Goal: Information Seeking & Learning: Check status

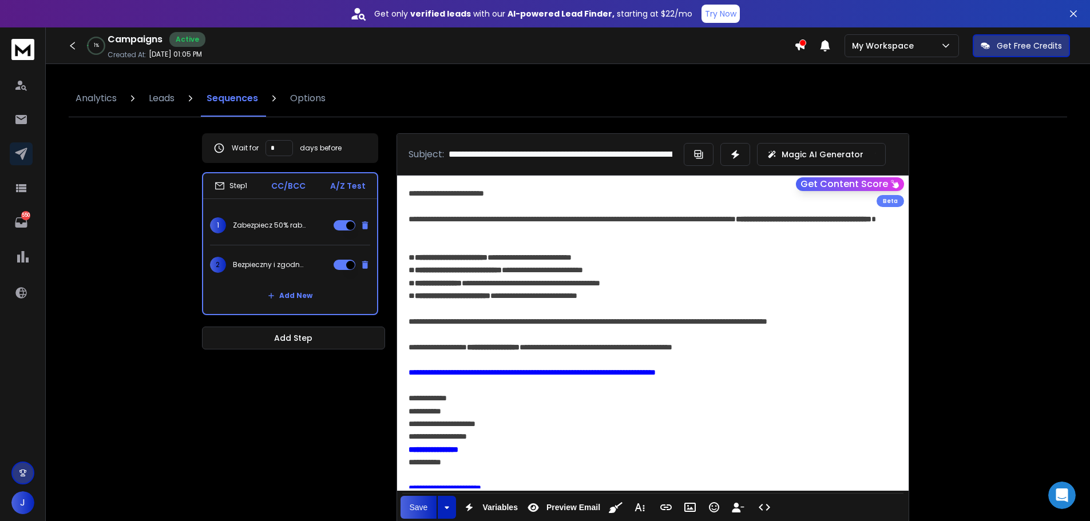
scroll to position [112, 0]
click at [100, 98] on p "Analytics" at bounding box center [96, 99] width 41 height 14
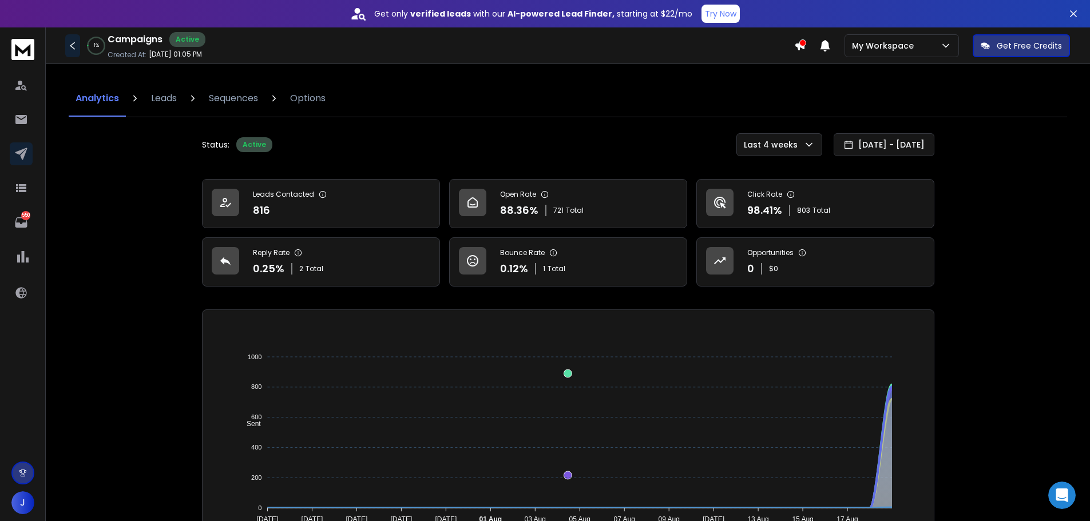
click at [72, 47] on icon at bounding box center [73, 46] width 10 height 10
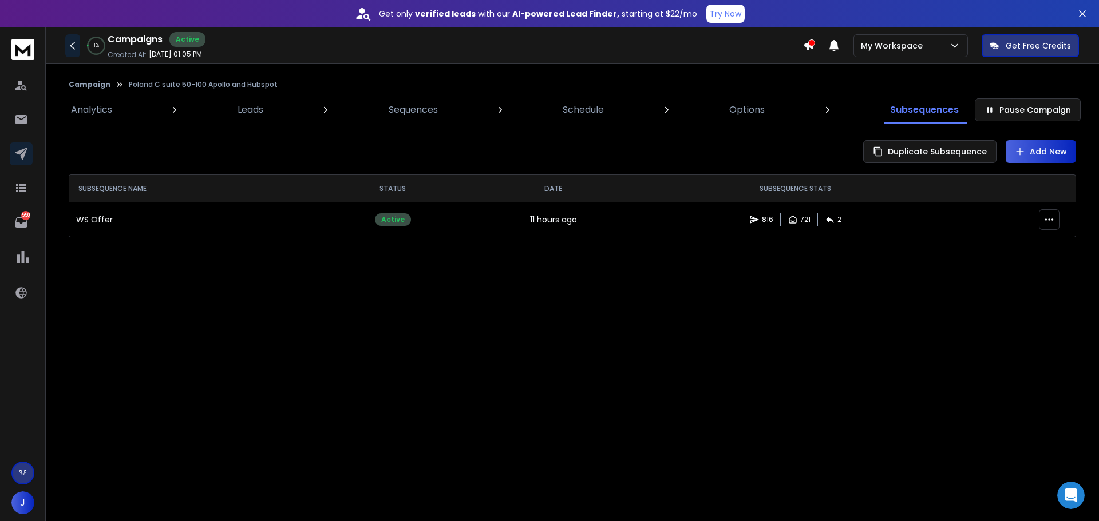
click at [72, 47] on icon at bounding box center [73, 46] width 10 height 10
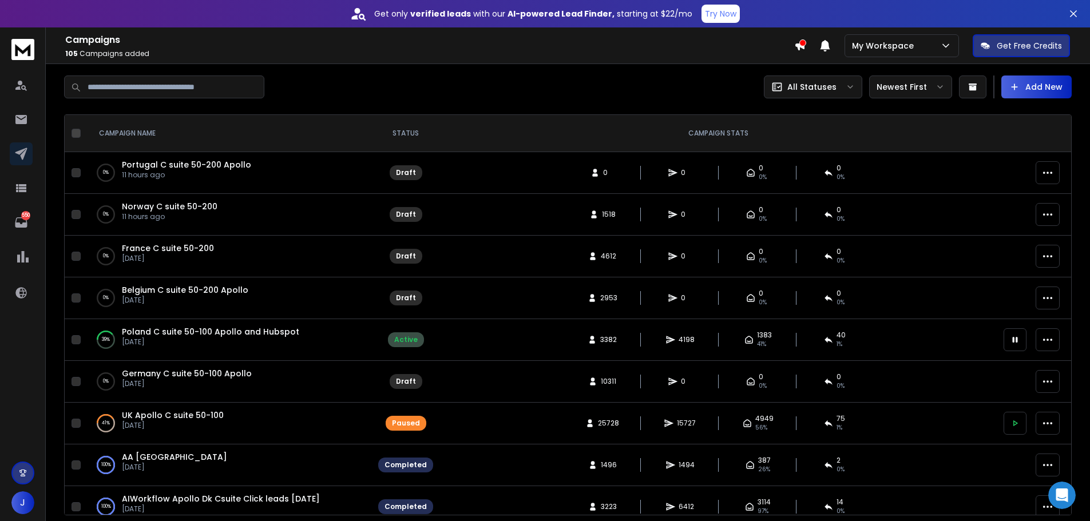
click at [183, 332] on span "Poland C suite 50-100 Apollo and Hubspot" at bounding box center [210, 331] width 177 height 11
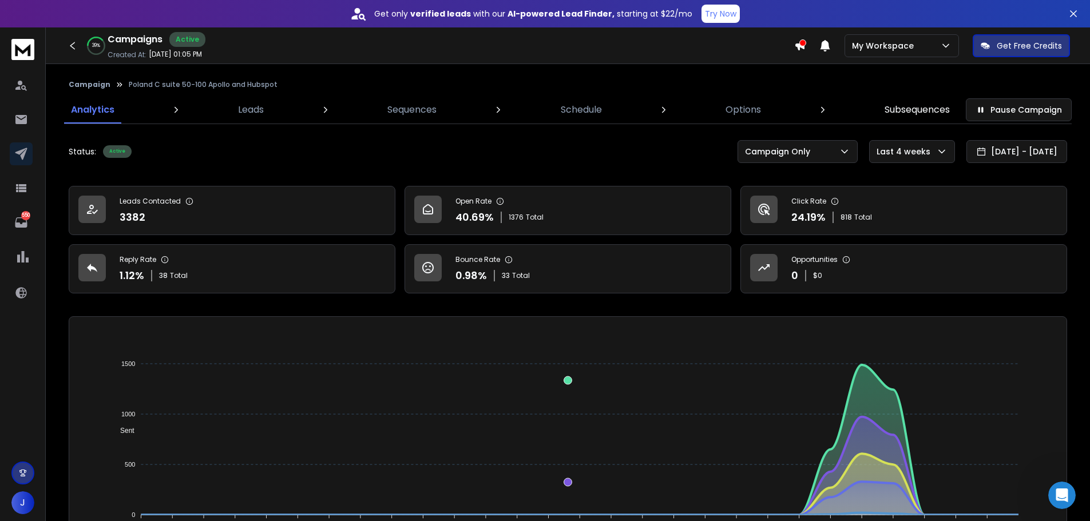
click at [905, 108] on p "Subsequences" at bounding box center [917, 110] width 65 height 14
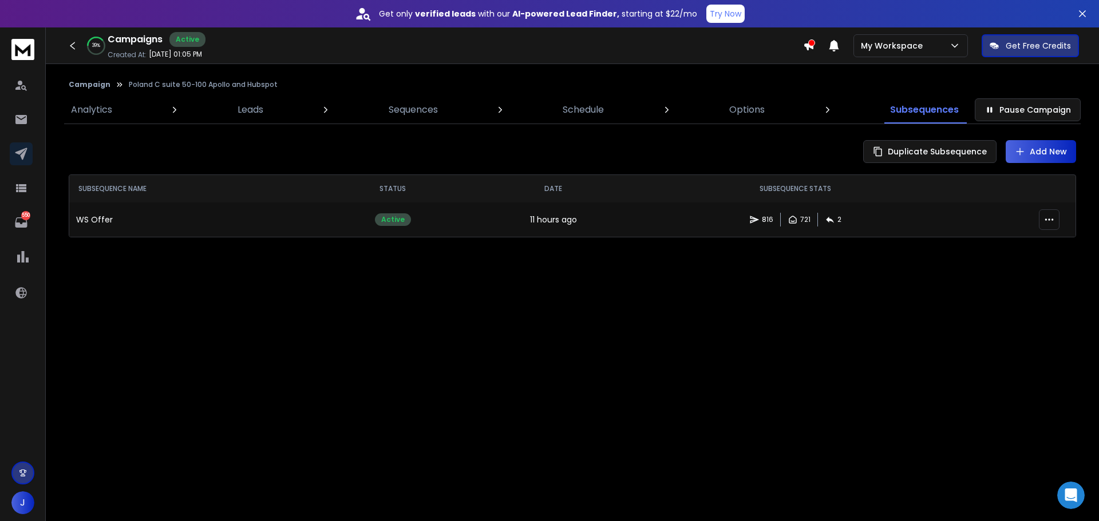
click at [84, 221] on td "WS Offer" at bounding box center [194, 220] width 251 height 34
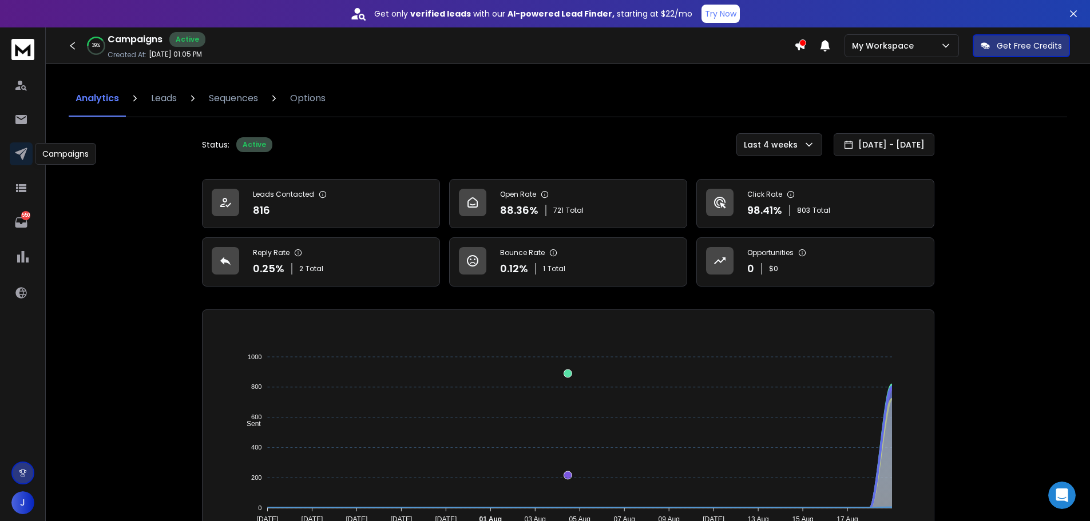
click at [20, 151] on icon at bounding box center [21, 154] width 12 height 12
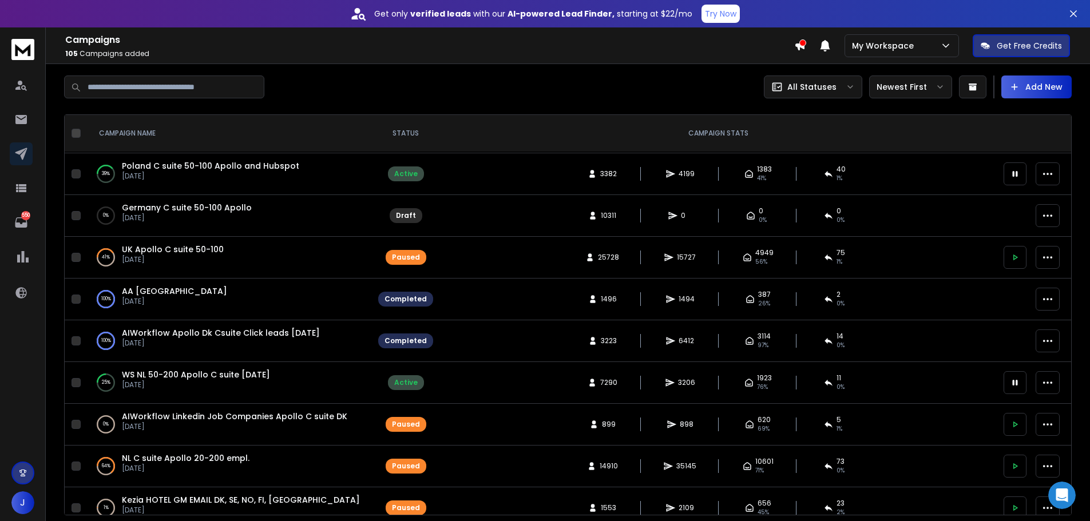
scroll to position [172, 0]
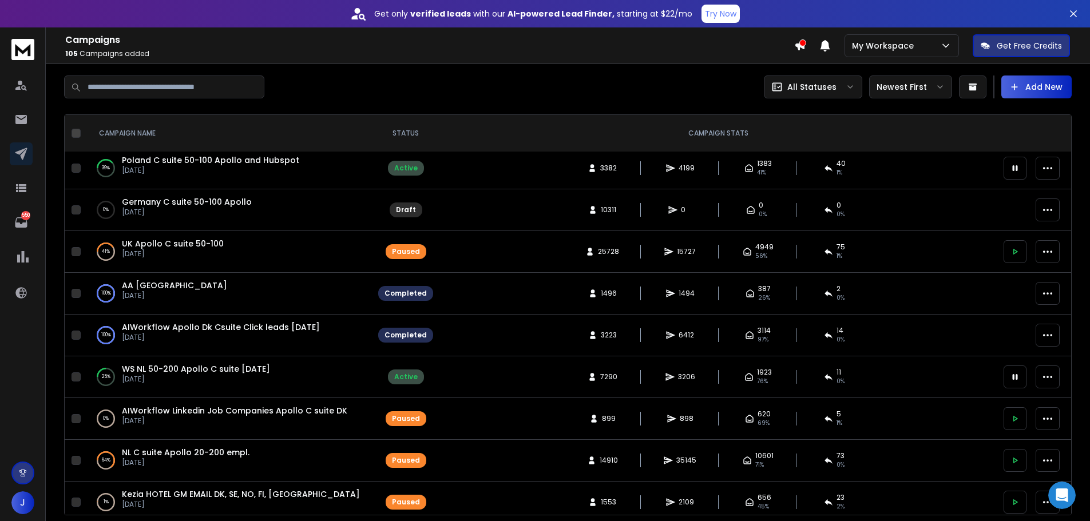
click at [207, 370] on span "WS NL 50-200 Apollo C suite [DATE]" at bounding box center [196, 368] width 148 height 11
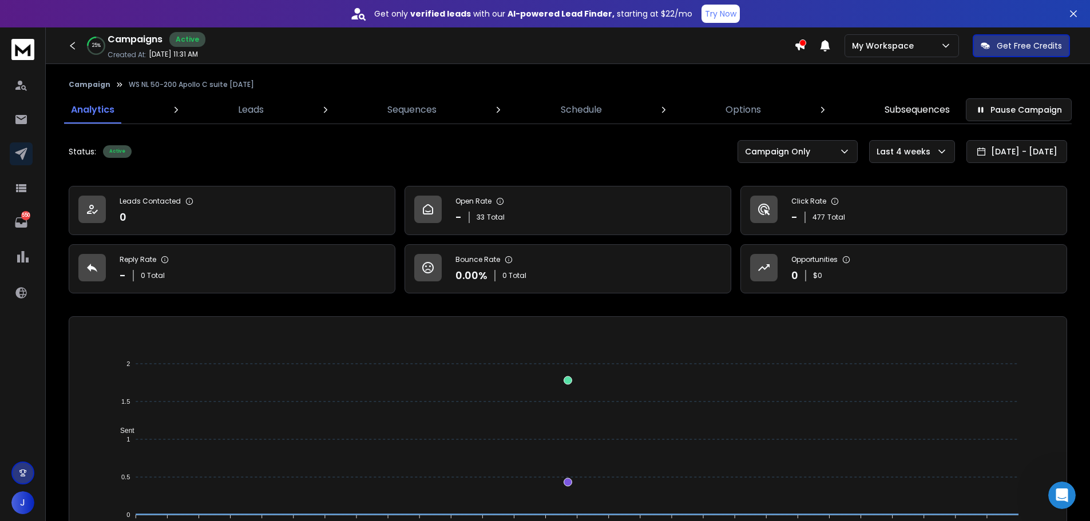
click at [906, 109] on p "Subsequences" at bounding box center [917, 110] width 65 height 14
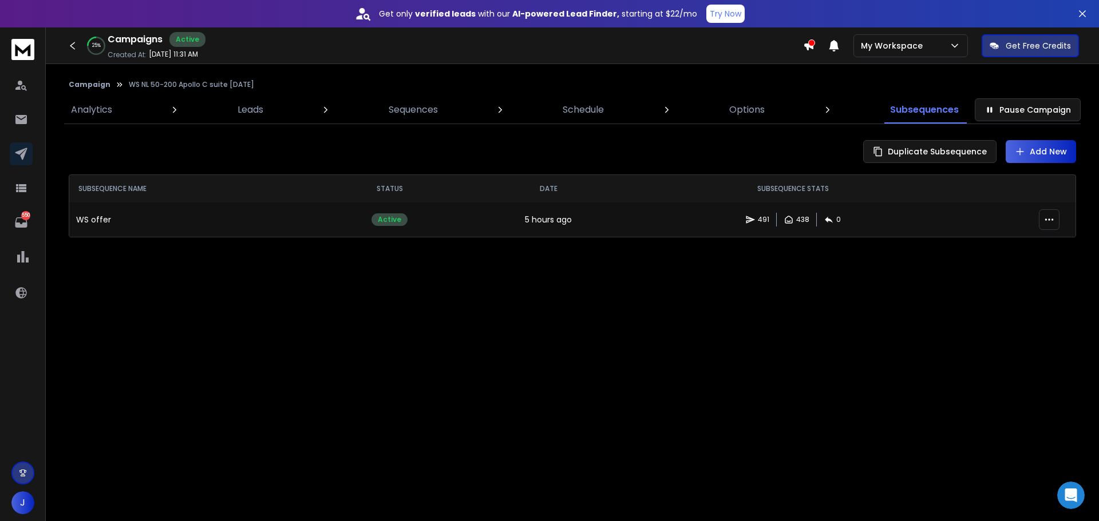
click at [87, 219] on td "WS offer" at bounding box center [193, 220] width 248 height 34
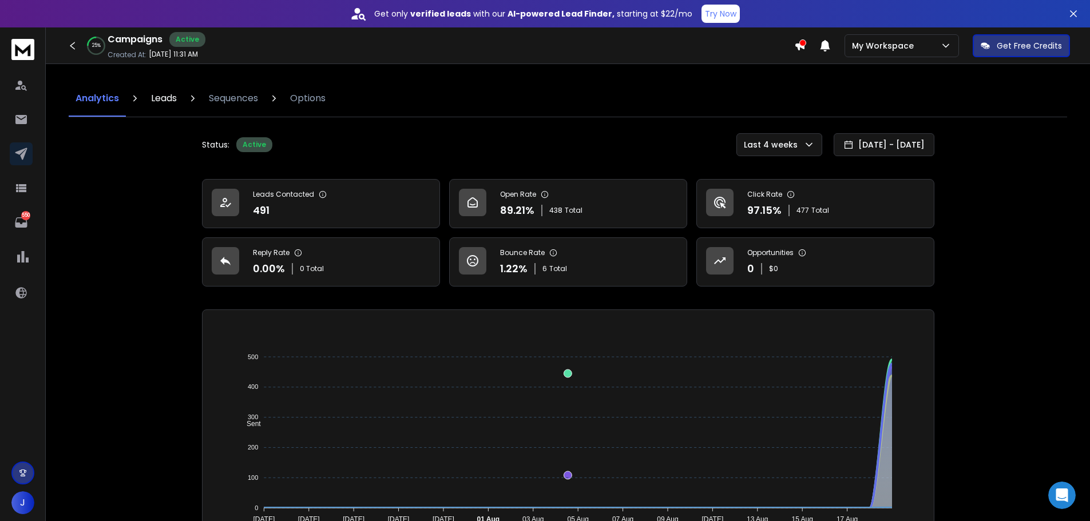
click at [169, 98] on p "Leads" at bounding box center [164, 99] width 26 height 14
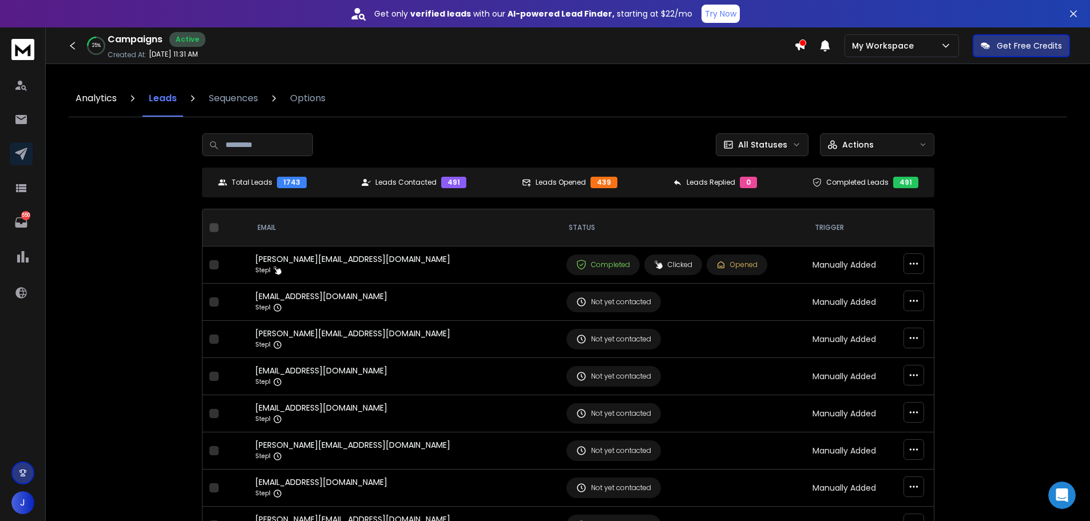
click at [97, 102] on p "Analytics" at bounding box center [96, 99] width 41 height 14
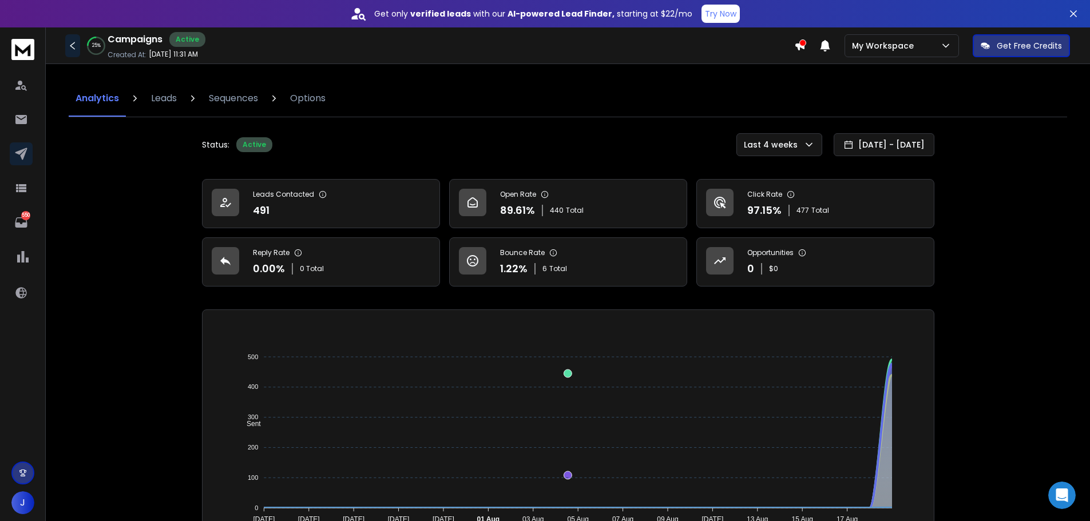
click at [68, 49] on icon at bounding box center [73, 46] width 10 height 10
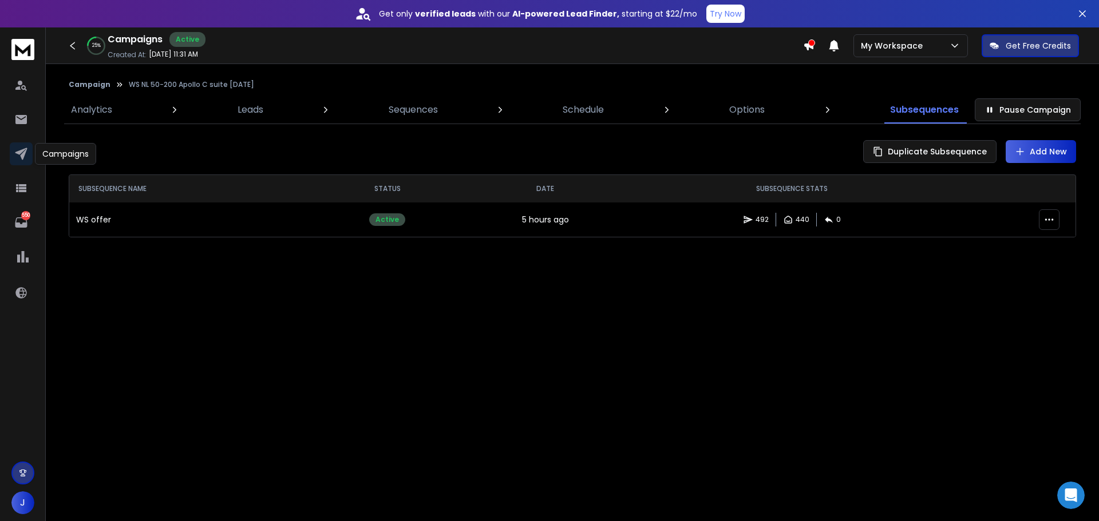
click at [22, 154] on icon at bounding box center [21, 154] width 12 height 12
